Goal: Information Seeking & Learning: Learn about a topic

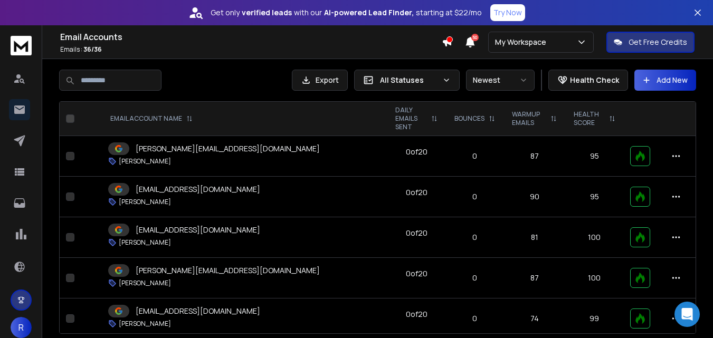
click at [22, 326] on span "R" at bounding box center [21, 327] width 21 height 21
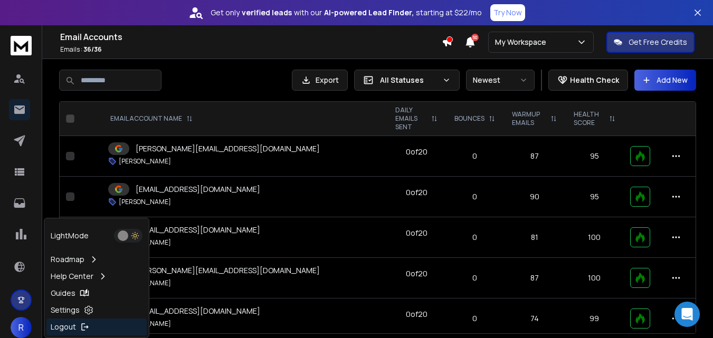
click at [68, 328] on p "Logout" at bounding box center [63, 327] width 25 height 11
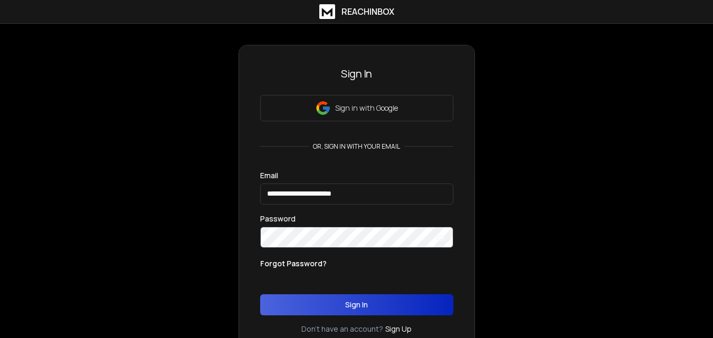
click at [357, 193] on input "**********" at bounding box center [356, 194] width 193 height 21
type input "**********"
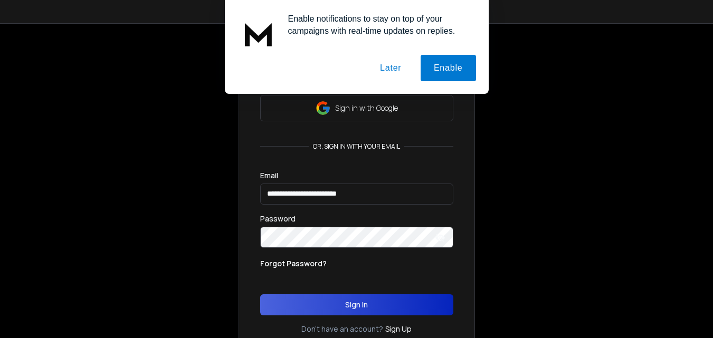
click at [394, 73] on button "Later" at bounding box center [390, 68] width 47 height 26
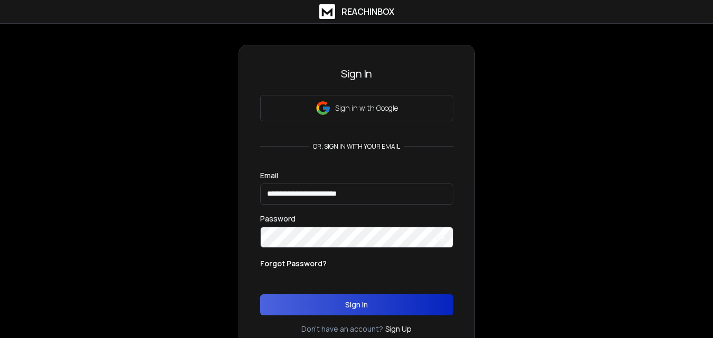
click at [356, 307] on button "Sign In" at bounding box center [356, 304] width 193 height 21
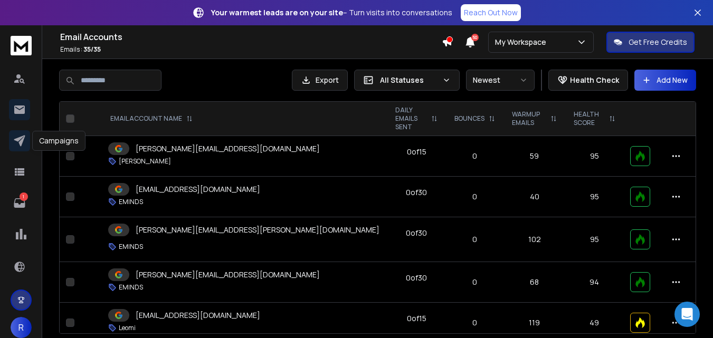
click at [16, 141] on icon at bounding box center [19, 140] width 11 height 11
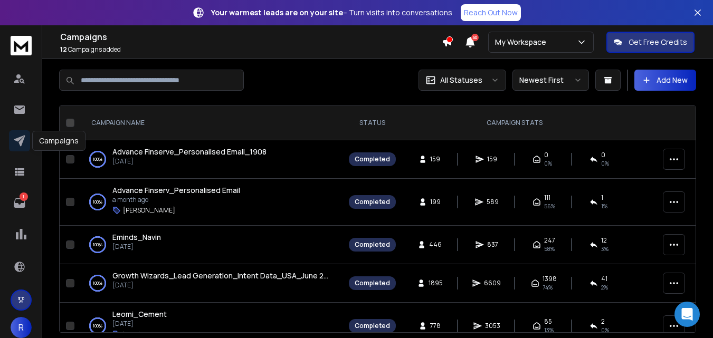
click at [14, 139] on icon at bounding box center [19, 141] width 13 height 13
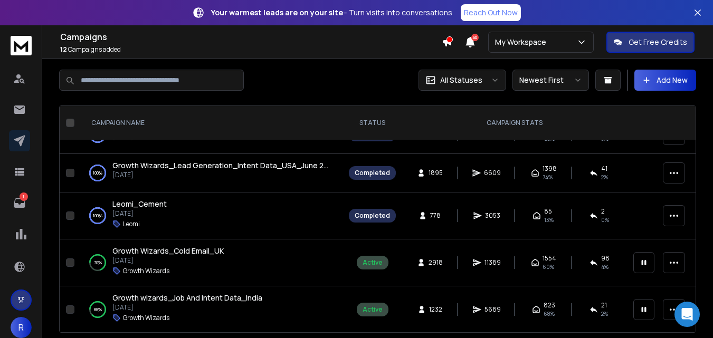
scroll to position [53, 0]
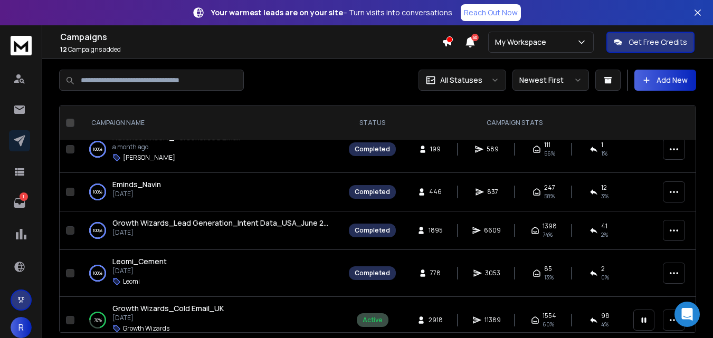
click at [206, 223] on span "Growth Wizards_Lead Generation_Intent Data_USA_June 2025" at bounding box center [224, 223] width 224 height 10
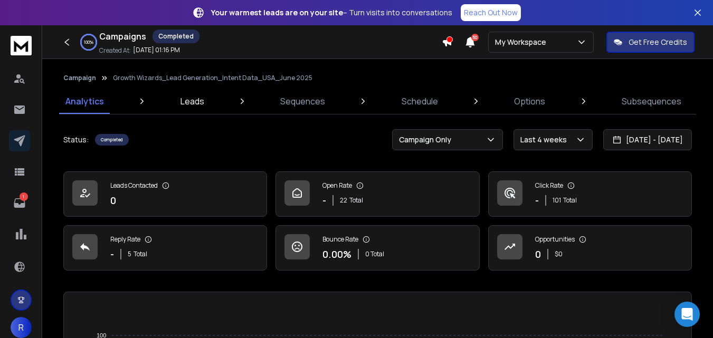
click at [187, 99] on p "Leads" at bounding box center [192, 101] width 24 height 13
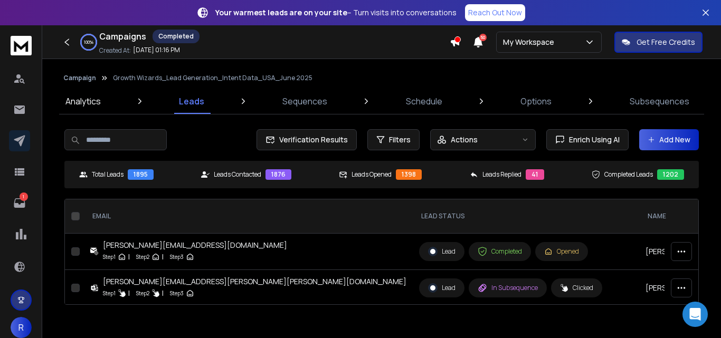
click at [87, 101] on p "Analytics" at bounding box center [82, 101] width 35 height 13
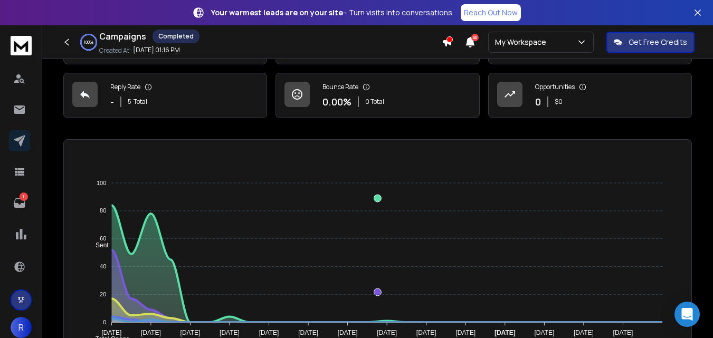
scroll to position [158, 0]
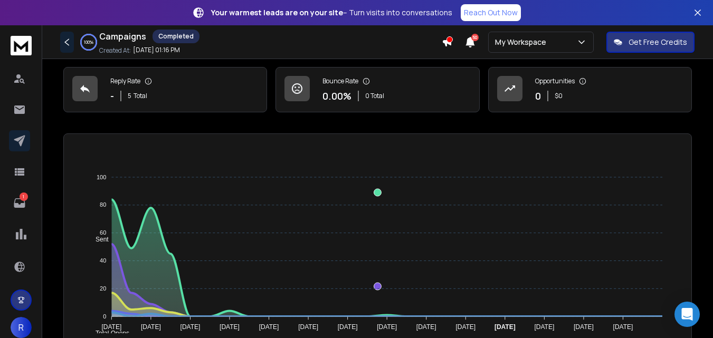
click at [64, 42] on icon at bounding box center [66, 41] width 9 height 9
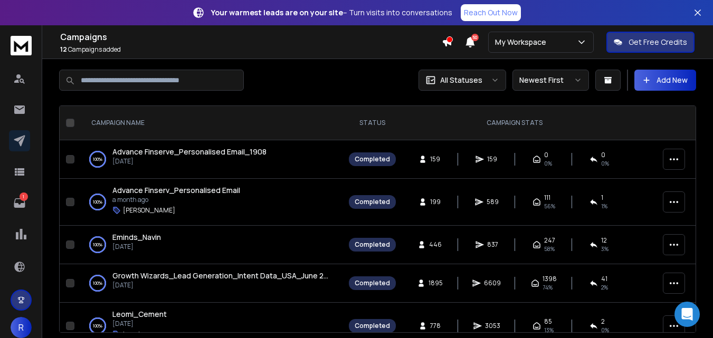
scroll to position [106, 0]
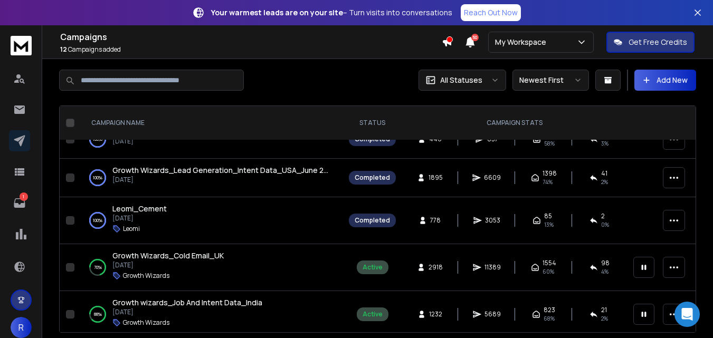
click at [173, 255] on span "Growth Wizards_Cold Email_UK" at bounding box center [167, 256] width 111 height 10
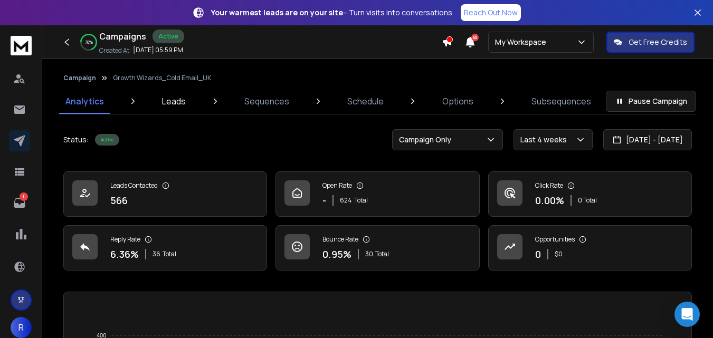
click at [174, 104] on p "Leads" at bounding box center [174, 101] width 24 height 13
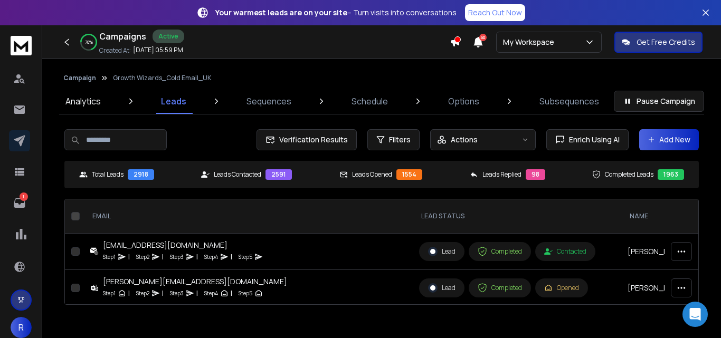
click at [75, 101] on p "Analytics" at bounding box center [82, 101] width 35 height 13
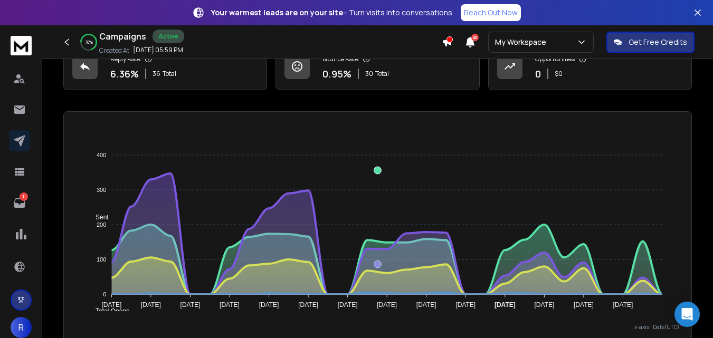
scroll to position [211, 0]
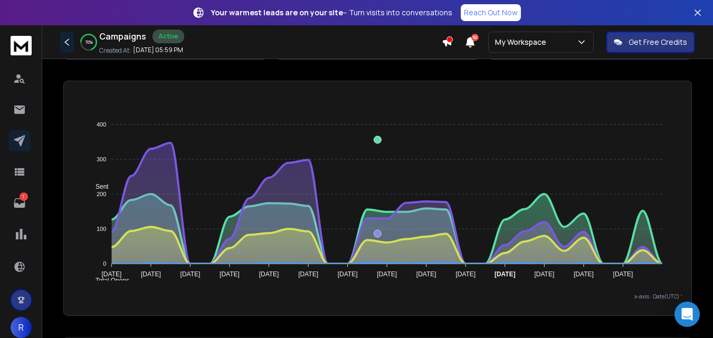
click at [67, 41] on icon at bounding box center [66, 42] width 4 height 7
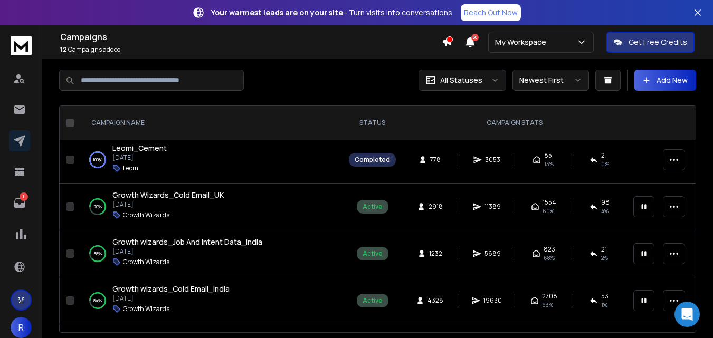
scroll to position [211, 0]
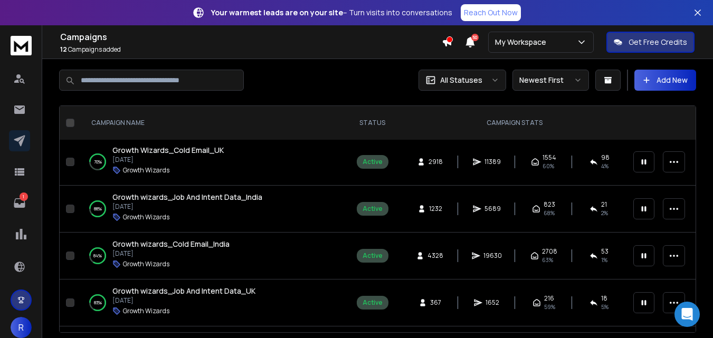
click at [180, 196] on span "Growth wizards_Job And Intent Data_India" at bounding box center [187, 197] width 150 height 10
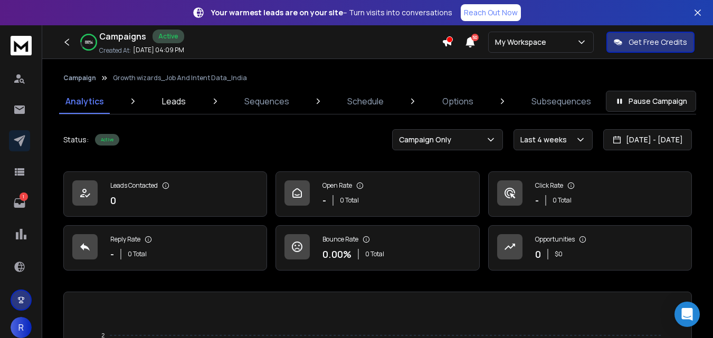
click at [177, 102] on p "Leads" at bounding box center [174, 101] width 24 height 13
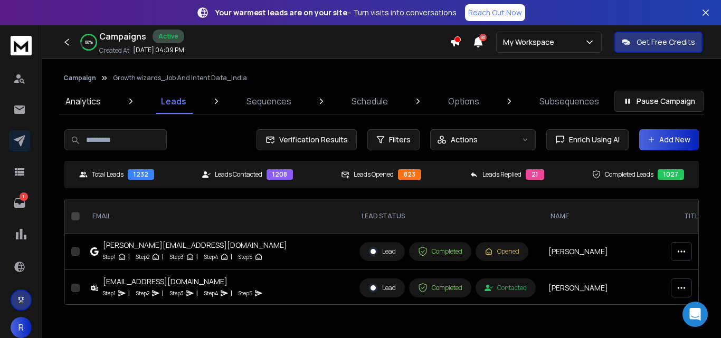
click at [81, 101] on p "Analytics" at bounding box center [82, 101] width 35 height 13
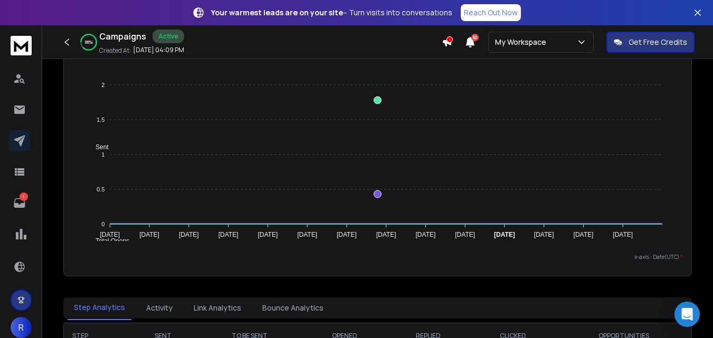
scroll to position [264, 0]
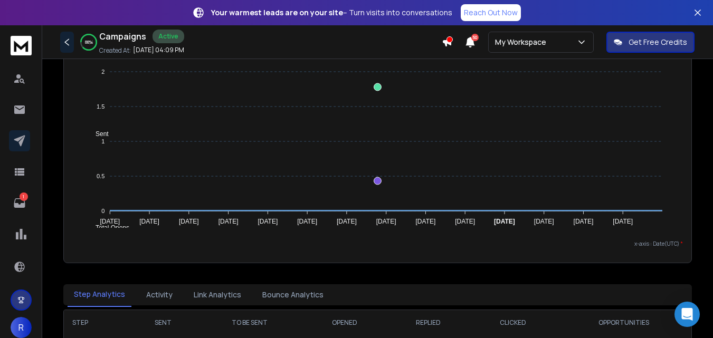
click at [66, 42] on icon at bounding box center [66, 41] width 9 height 9
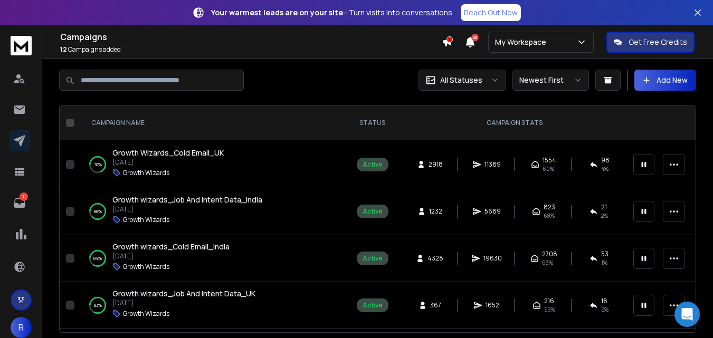
scroll to position [211, 0]
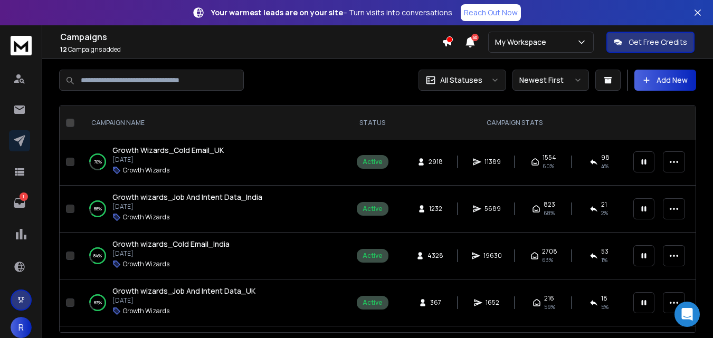
click at [183, 246] on span "Growth wizards_Cold Email_India" at bounding box center [170, 244] width 117 height 10
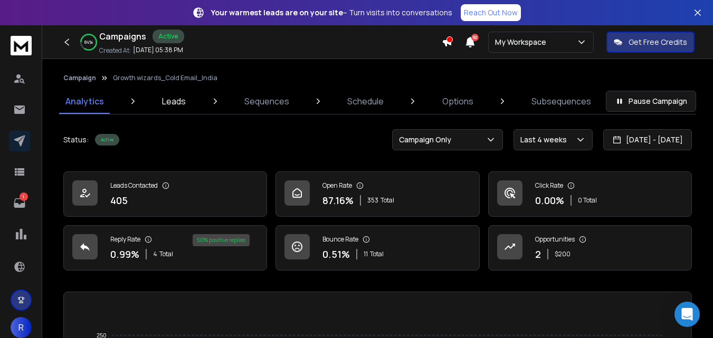
click at [178, 102] on p "Leads" at bounding box center [174, 101] width 24 height 13
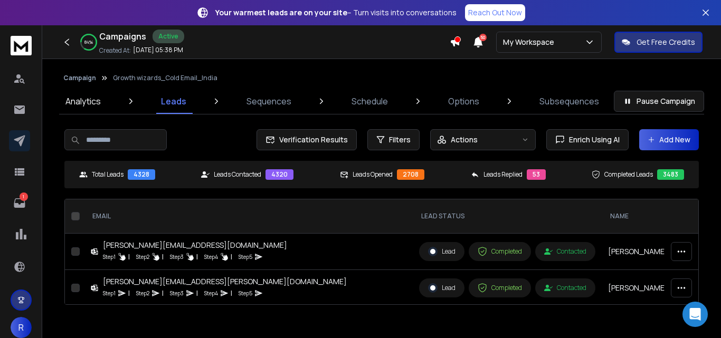
click at [84, 99] on p "Analytics" at bounding box center [82, 101] width 35 height 13
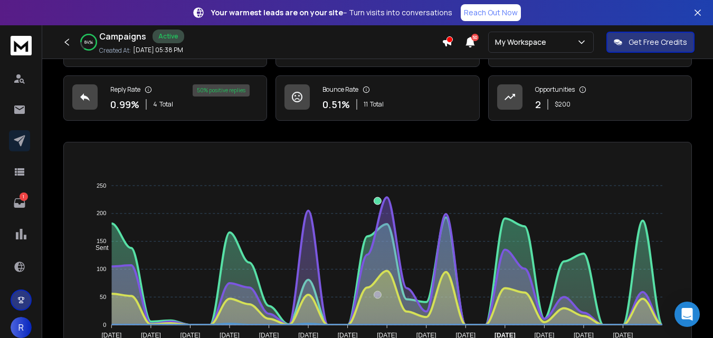
scroll to position [211, 0]
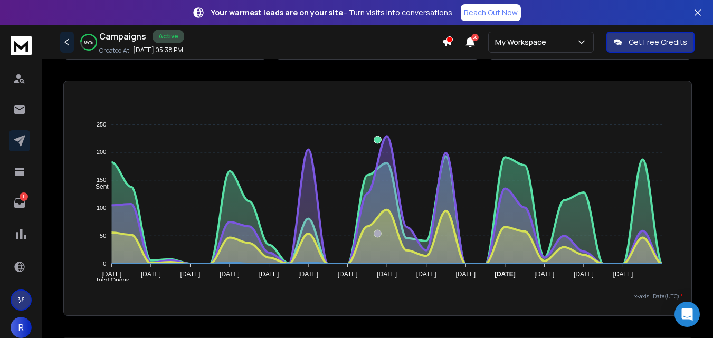
click at [65, 41] on icon at bounding box center [66, 41] width 9 height 9
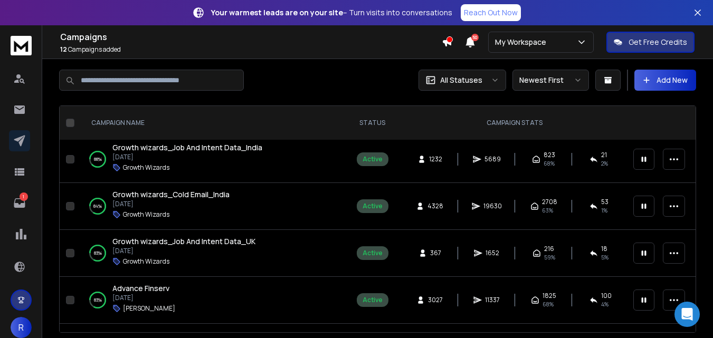
scroll to position [264, 0]
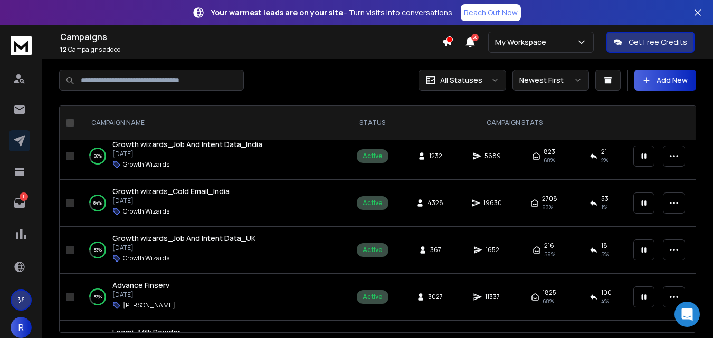
click at [197, 239] on span "Growth wizards_Job And Intent Data_UK" at bounding box center [183, 238] width 143 height 10
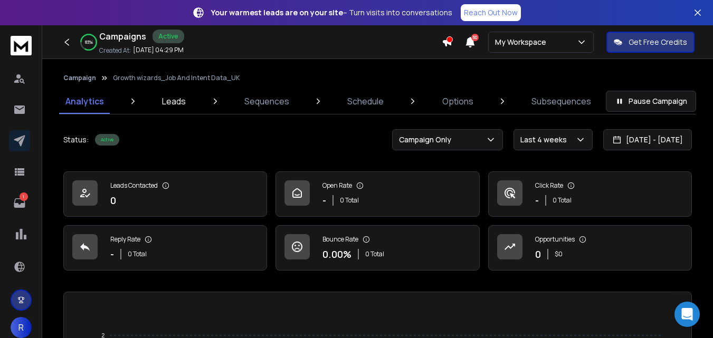
click at [175, 104] on p "Leads" at bounding box center [174, 101] width 24 height 13
